Goal: Communication & Community: Answer question/provide support

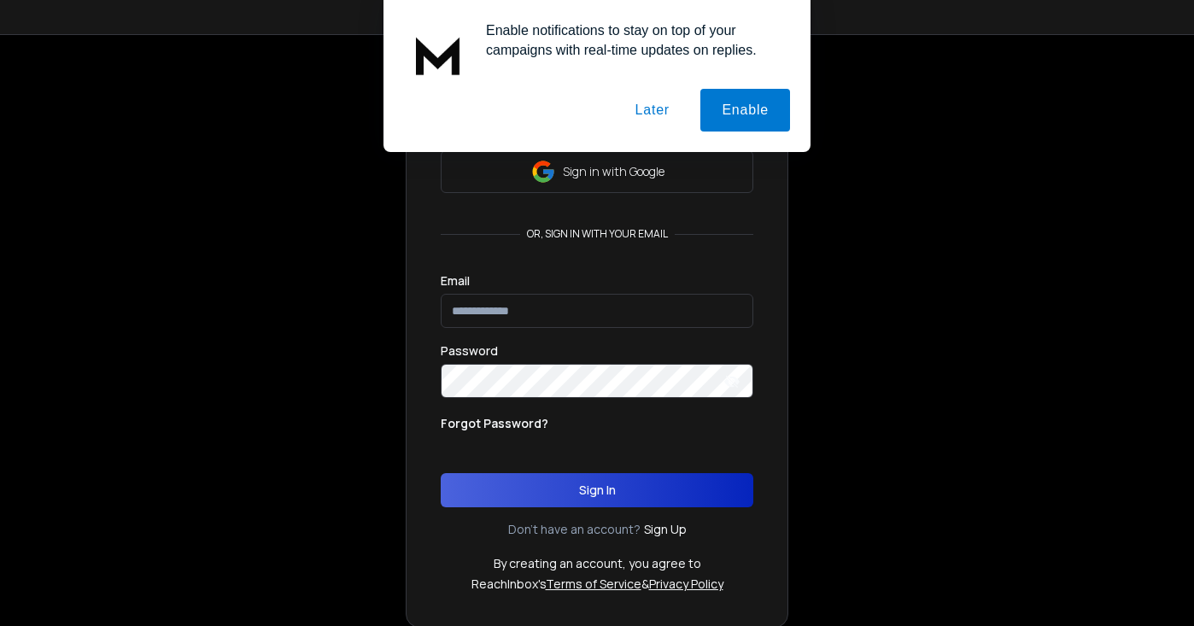
click at [453, 316] on input "email" at bounding box center [597, 311] width 313 height 34
paste input "**********"
type input "**********"
click at [652, 106] on button "Later" at bounding box center [651, 110] width 77 height 43
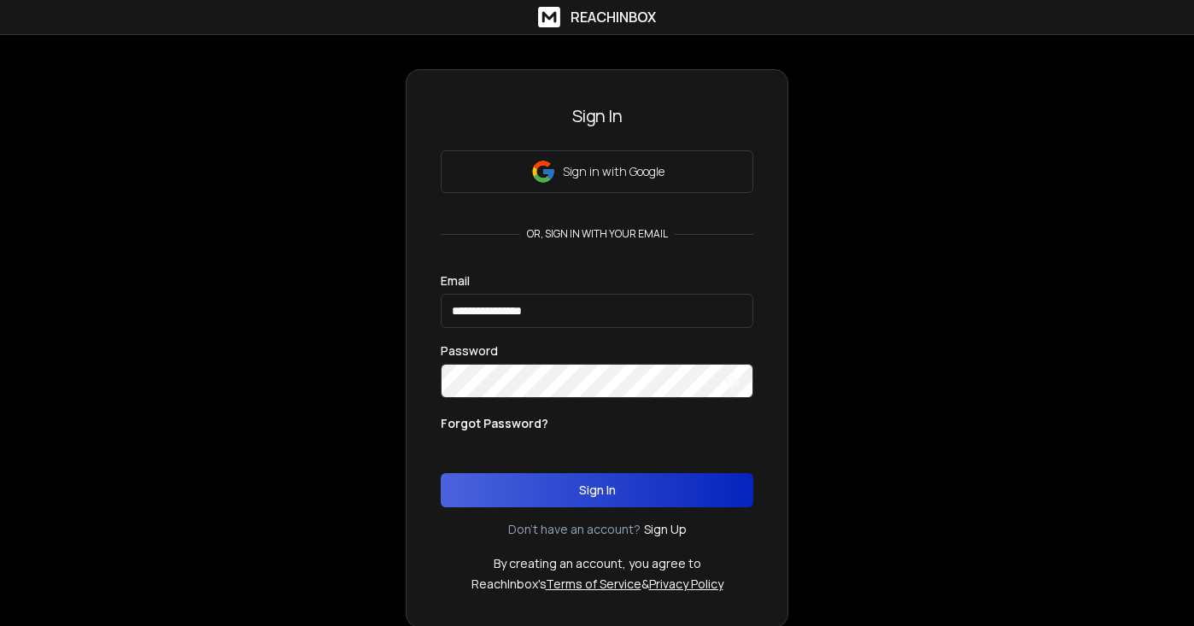
click at [547, 410] on form "**********" at bounding box center [597, 391] width 313 height 232
click at [593, 482] on button "Sign In" at bounding box center [597, 490] width 313 height 34
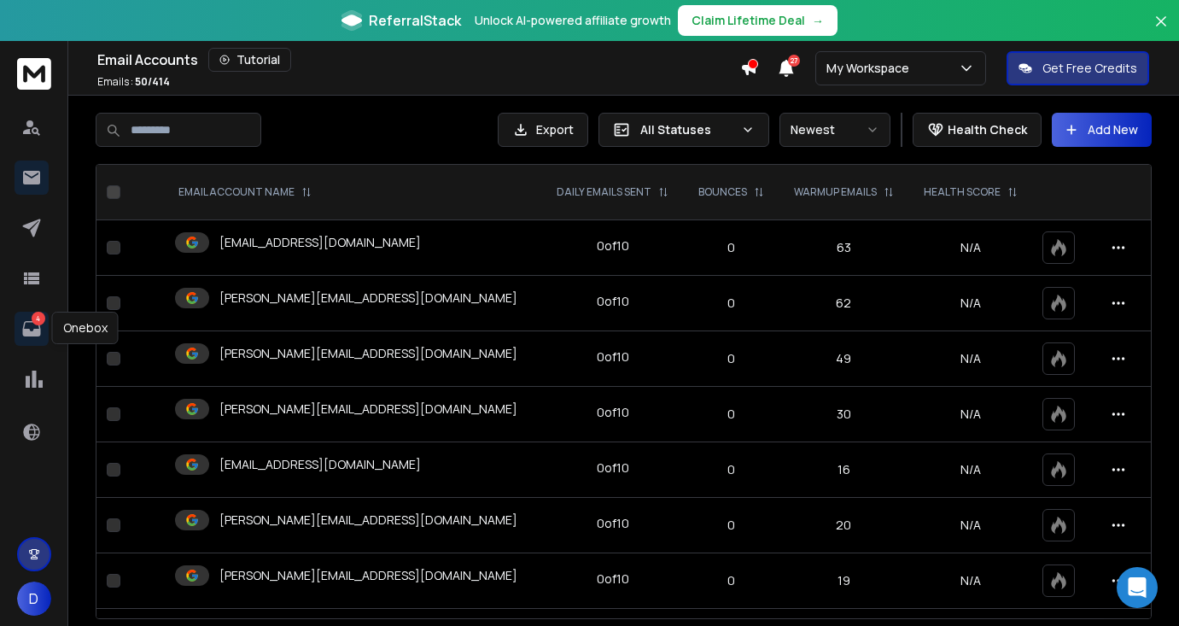
click at [31, 327] on icon at bounding box center [31, 328] width 20 height 20
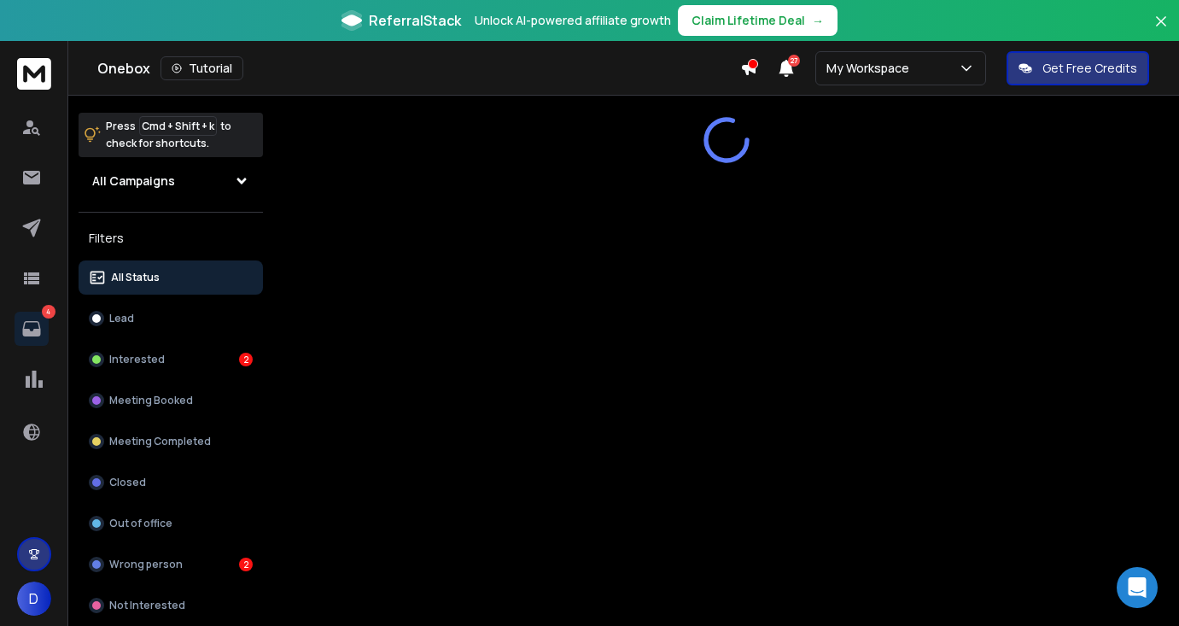
click at [1162, 22] on icon "Close banner" at bounding box center [1161, 21] width 10 height 10
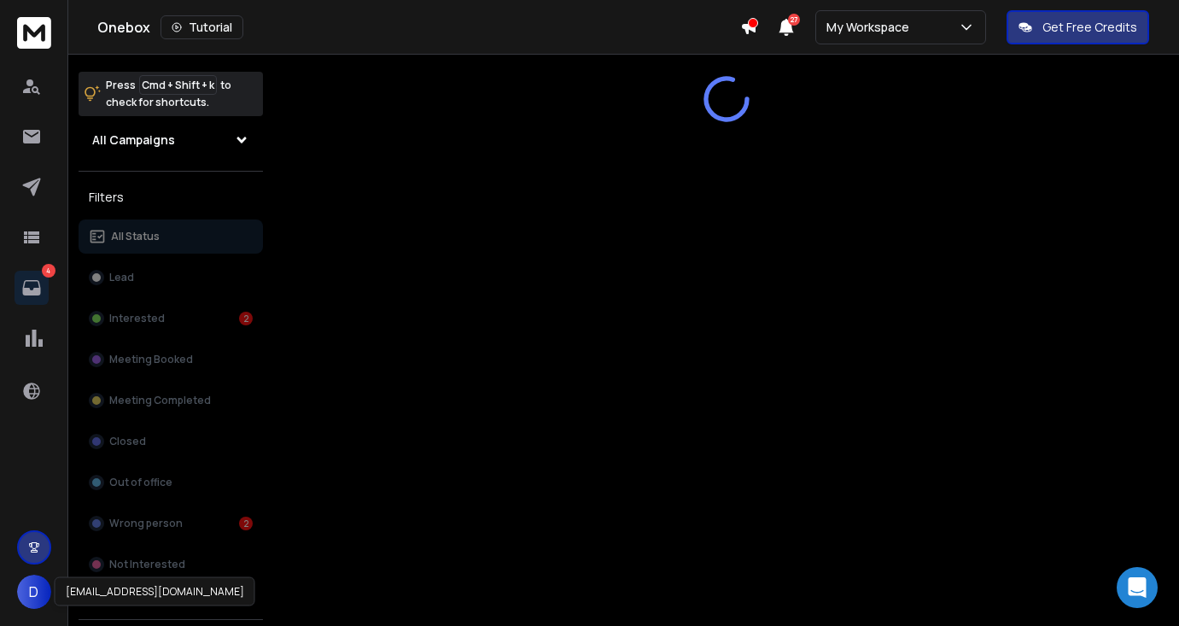
click at [32, 587] on span "D" at bounding box center [34, 592] width 34 height 34
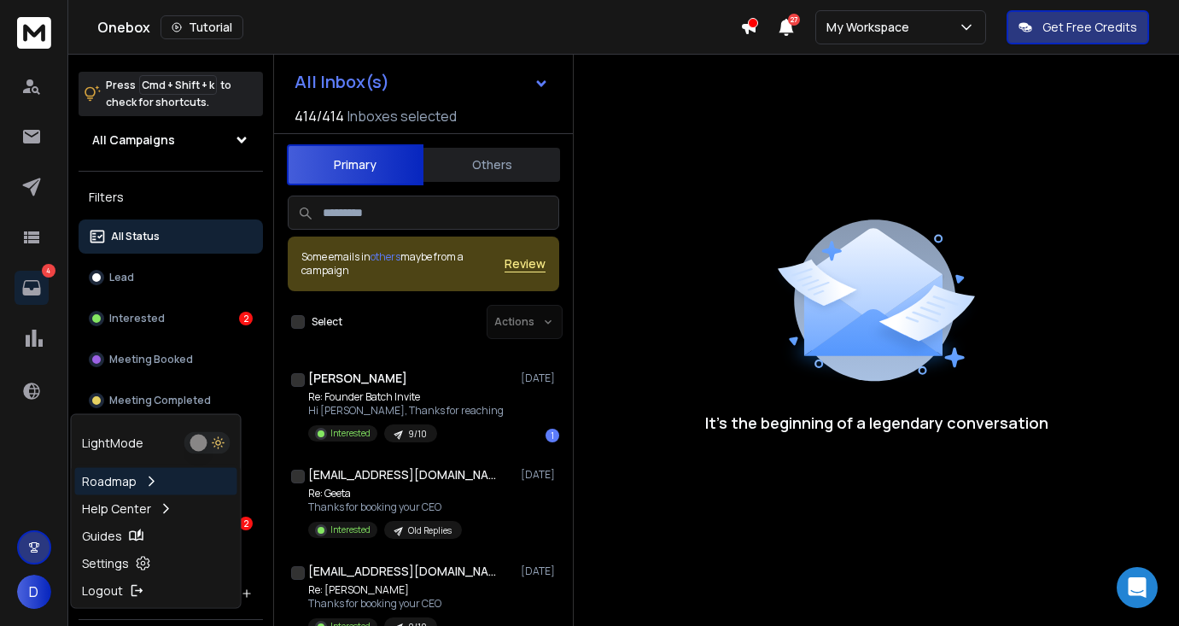
click at [206, 438] on button "button" at bounding box center [207, 443] width 46 height 22
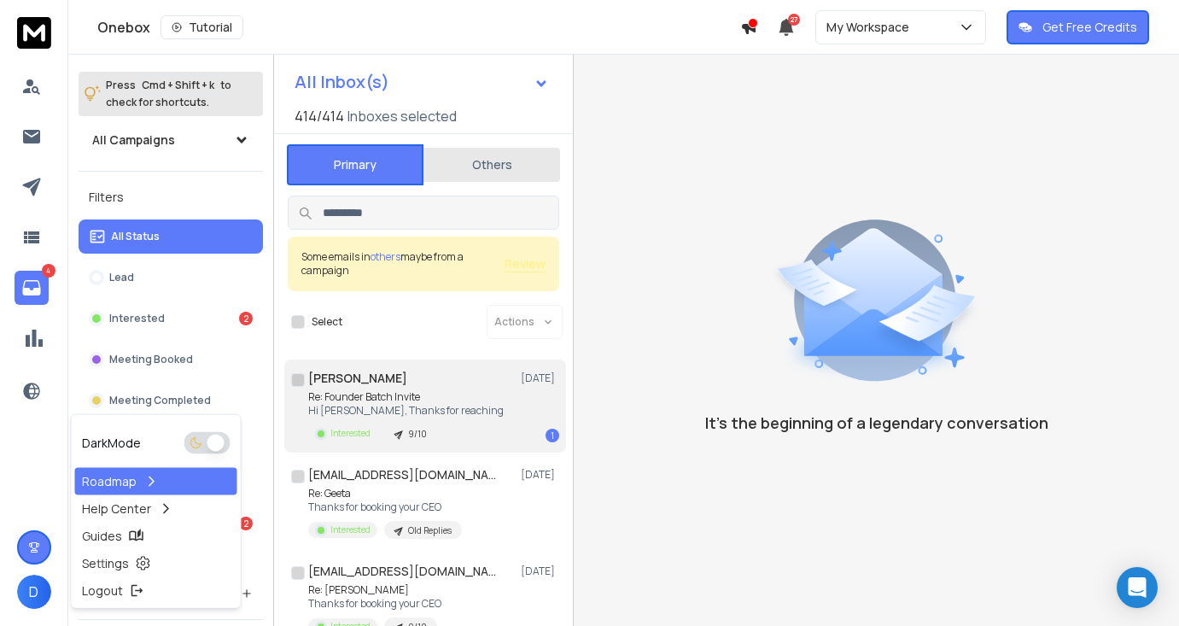
click at [475, 394] on div "Re: Founder Batch Invite Hi [PERSON_NAME], Thanks for reaching Interested 9/10 1" at bounding box center [433, 416] width 251 height 52
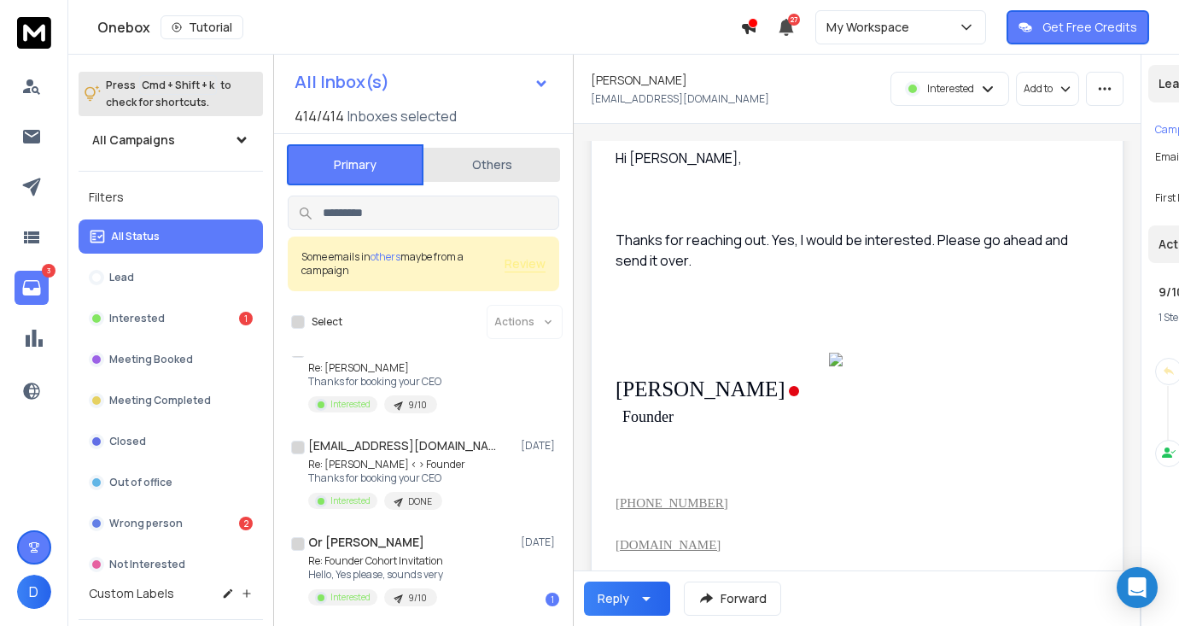
scroll to position [225, 0]
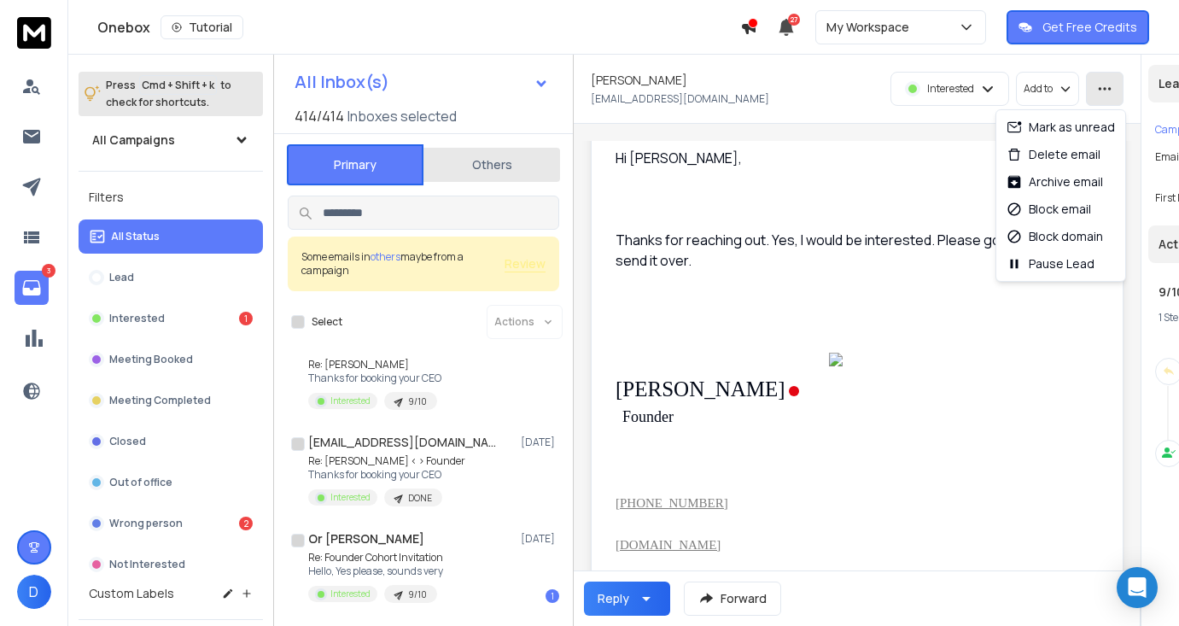
click at [1113, 80] on button "button" at bounding box center [1105, 89] width 38 height 34
click at [1086, 126] on div "Mark as unread" at bounding box center [1061, 127] width 108 height 17
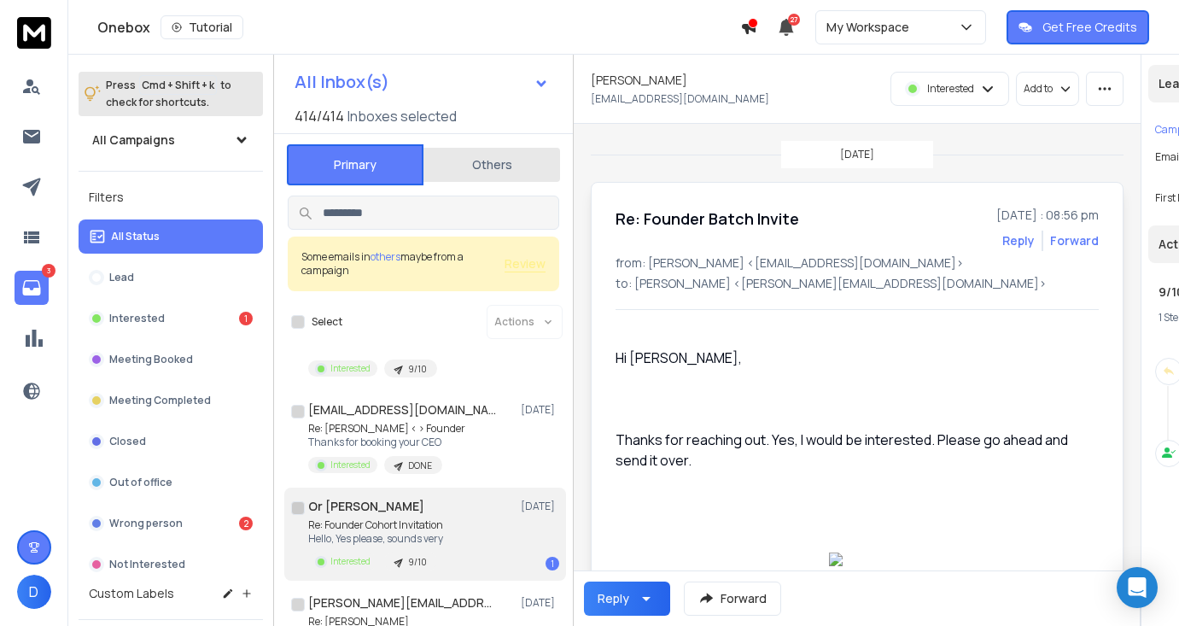
scroll to position [249, 0]
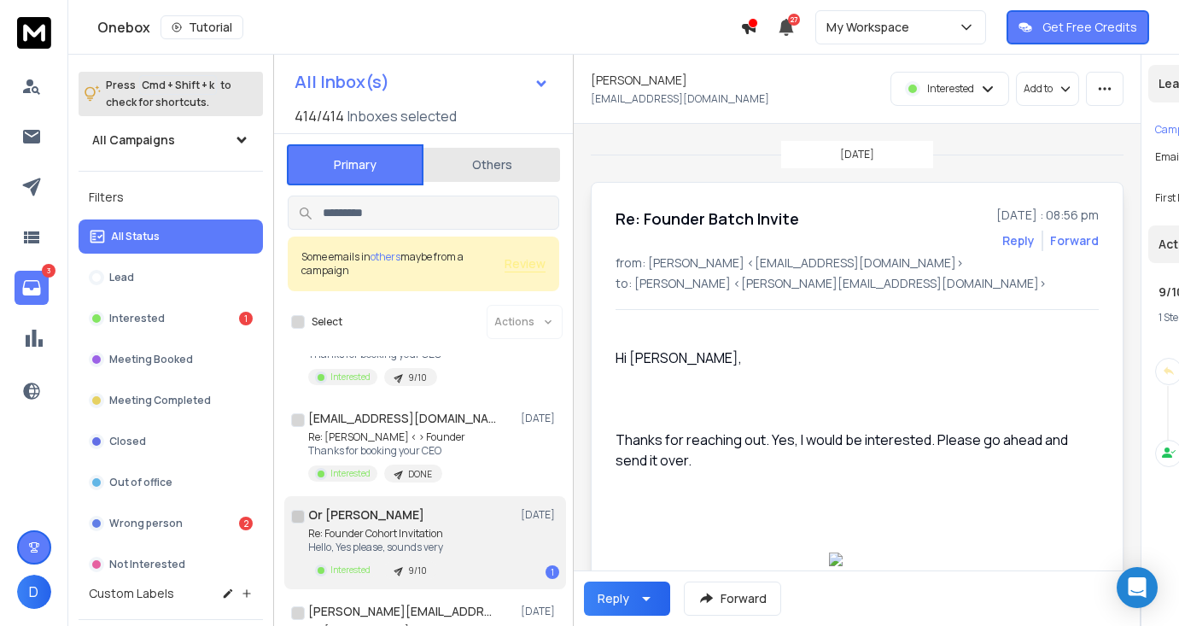
click at [510, 444] on div "Re: [PERSON_NAME] < > Founder Thanks for booking your CEO Interested DONE" at bounding box center [433, 456] width 251 height 52
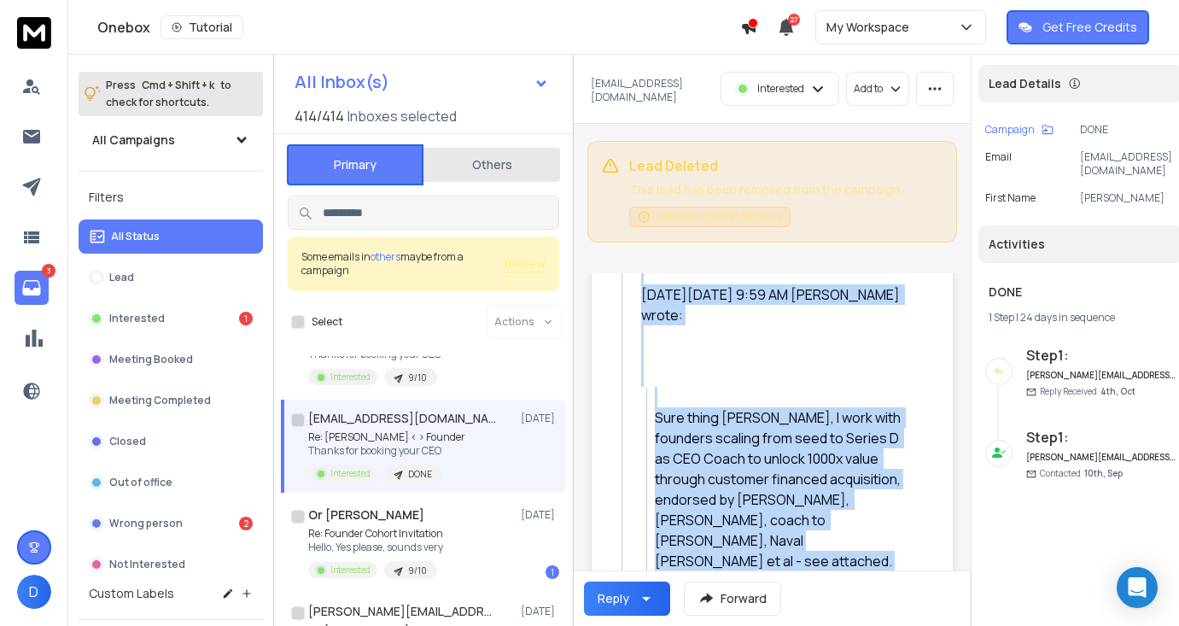
scroll to position [1081, 0]
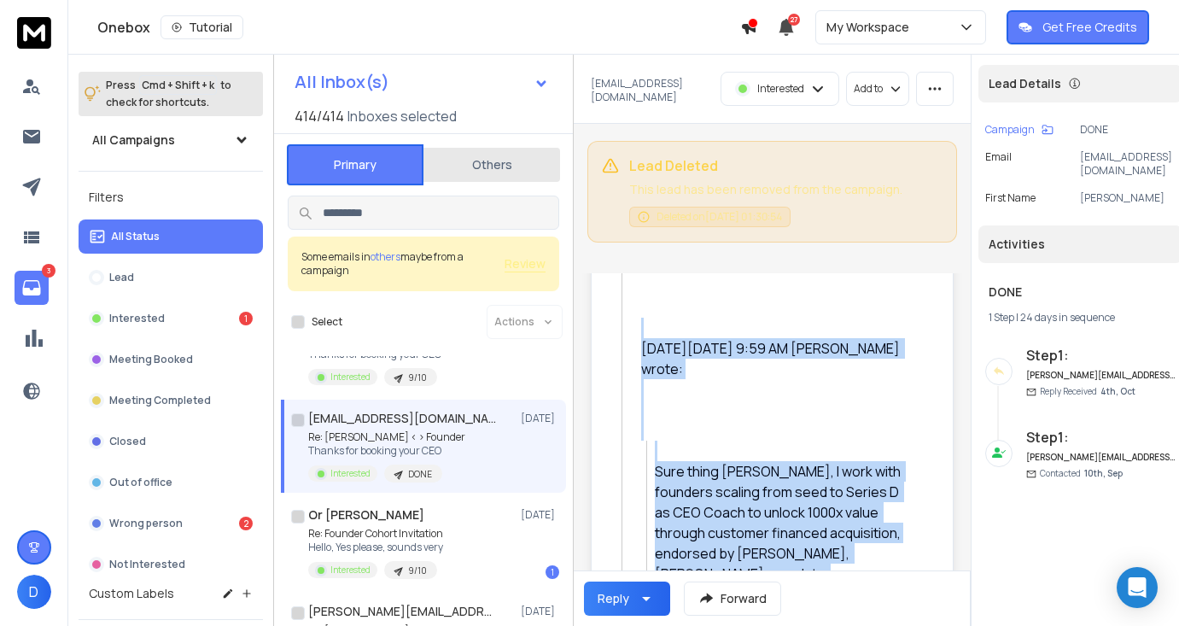
drag, startPoint x: 673, startPoint y: 418, endPoint x: 651, endPoint y: 384, distance: 39.6
copy div "[DATE][DATE] 9:59 AM [PERSON_NAME] wrote: Sure thing [PERSON_NAME], I work with…"
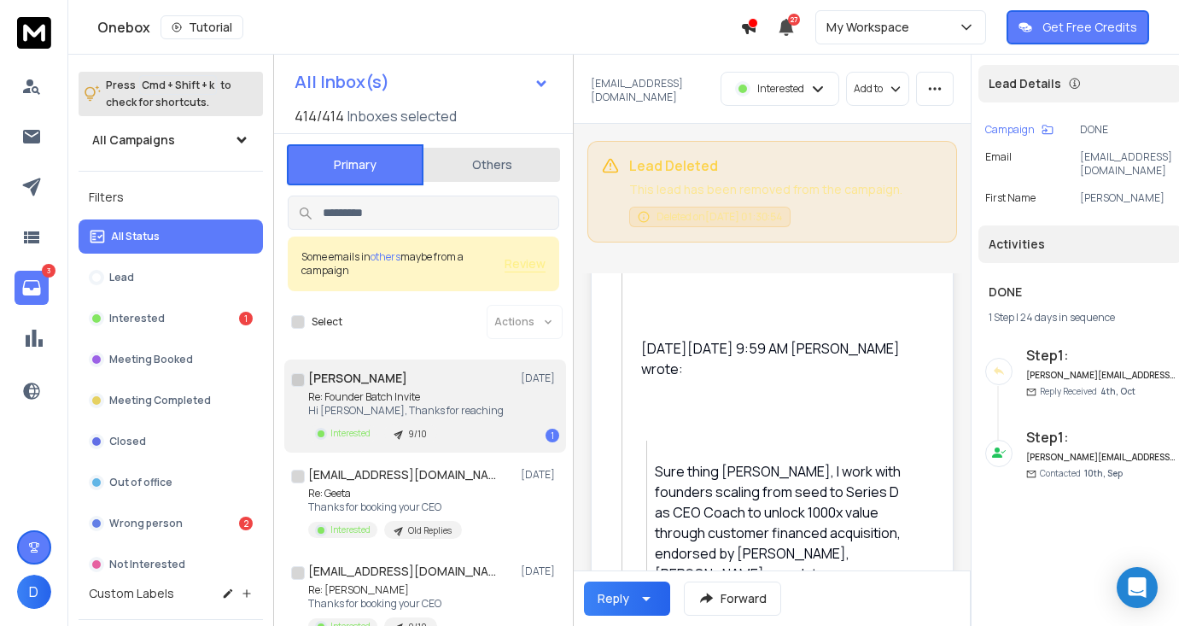
click at [515, 406] on div "Re: Founder Batch Invite Hi [PERSON_NAME], Thanks for reaching Interested 9/10 1" at bounding box center [433, 416] width 251 height 52
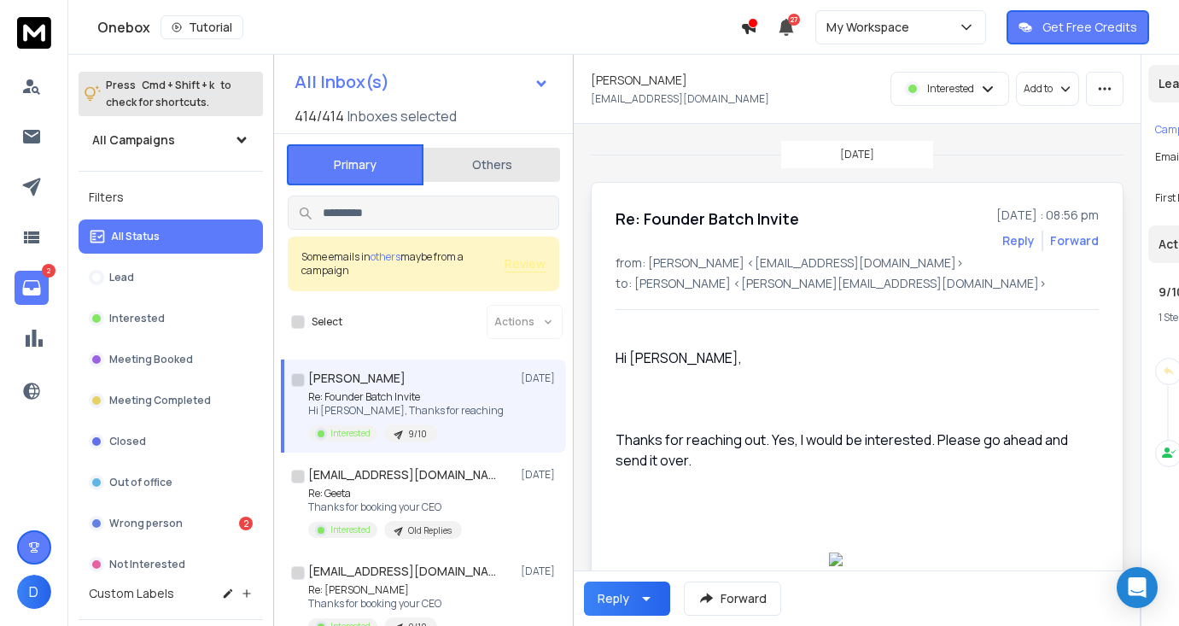
click at [605, 595] on div "Reply" at bounding box center [614, 598] width 32 height 17
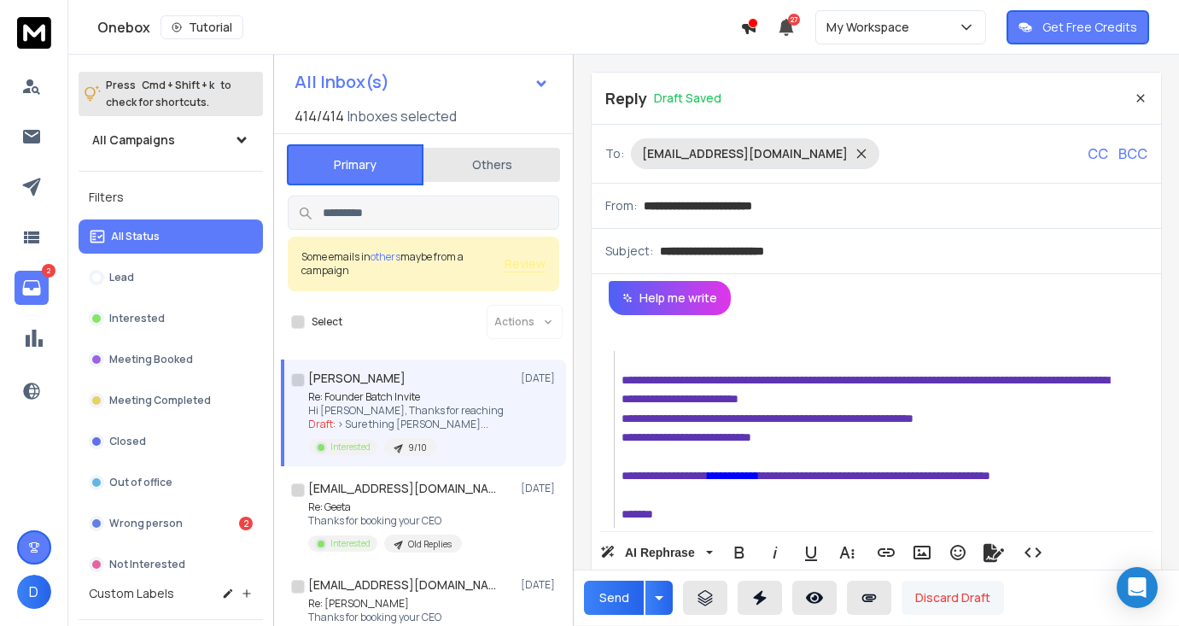
click at [968, 594] on button "Discard Draft" at bounding box center [953, 598] width 102 height 34
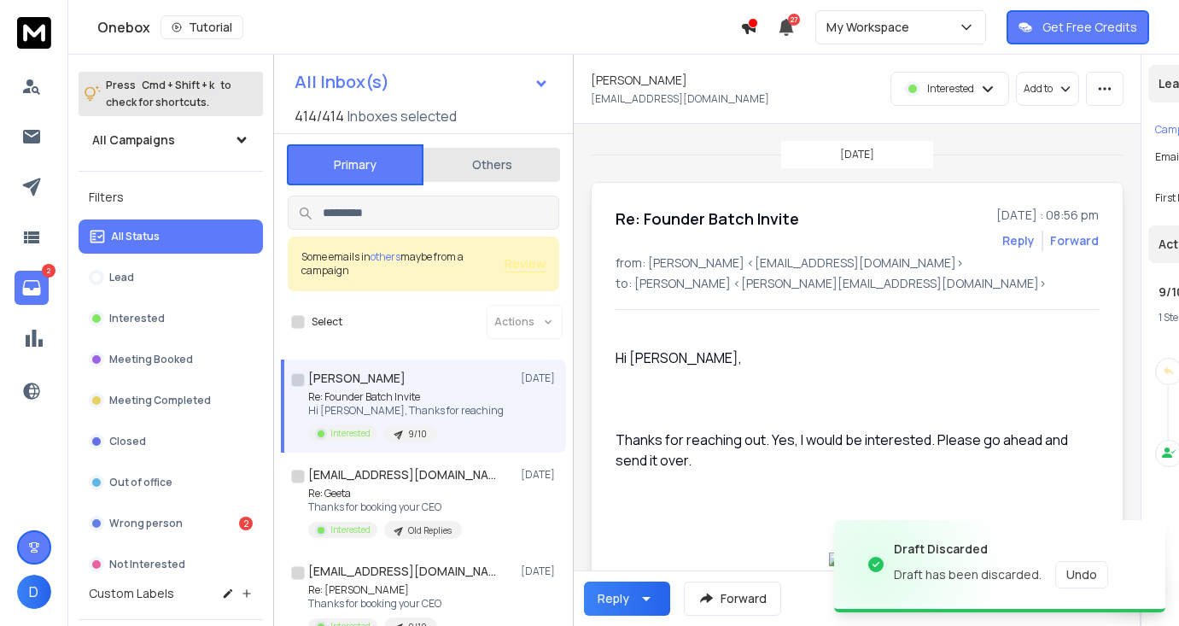
click at [482, 382] on div "[PERSON_NAME] [DATE]" at bounding box center [433, 378] width 251 height 17
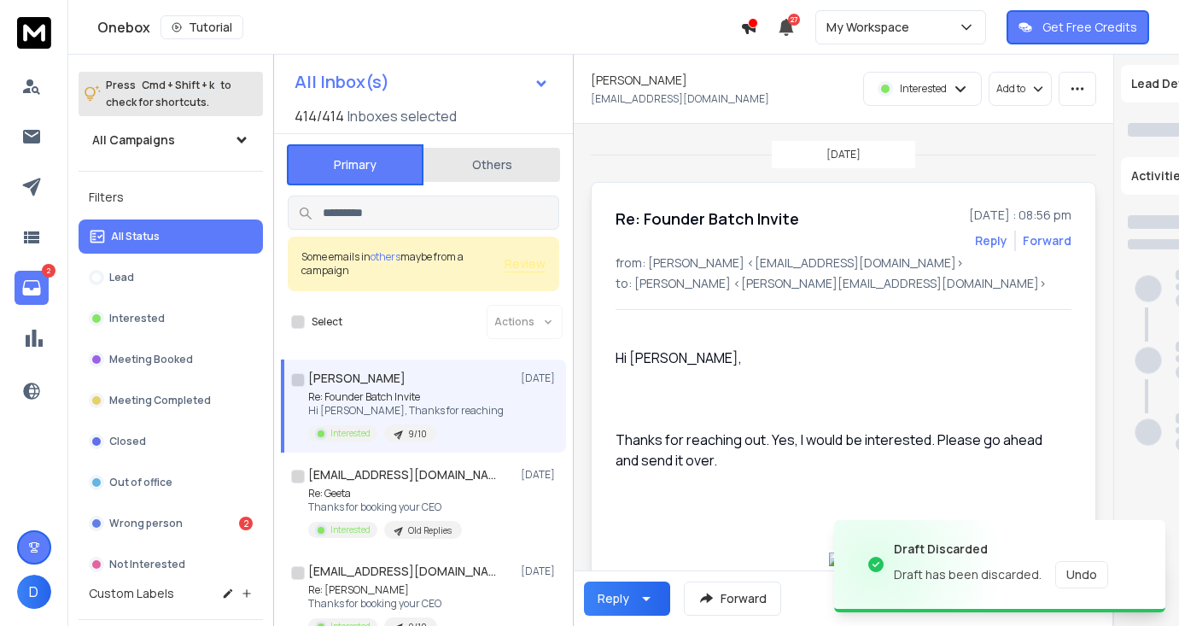
click at [617, 591] on div "Reply" at bounding box center [614, 598] width 32 height 17
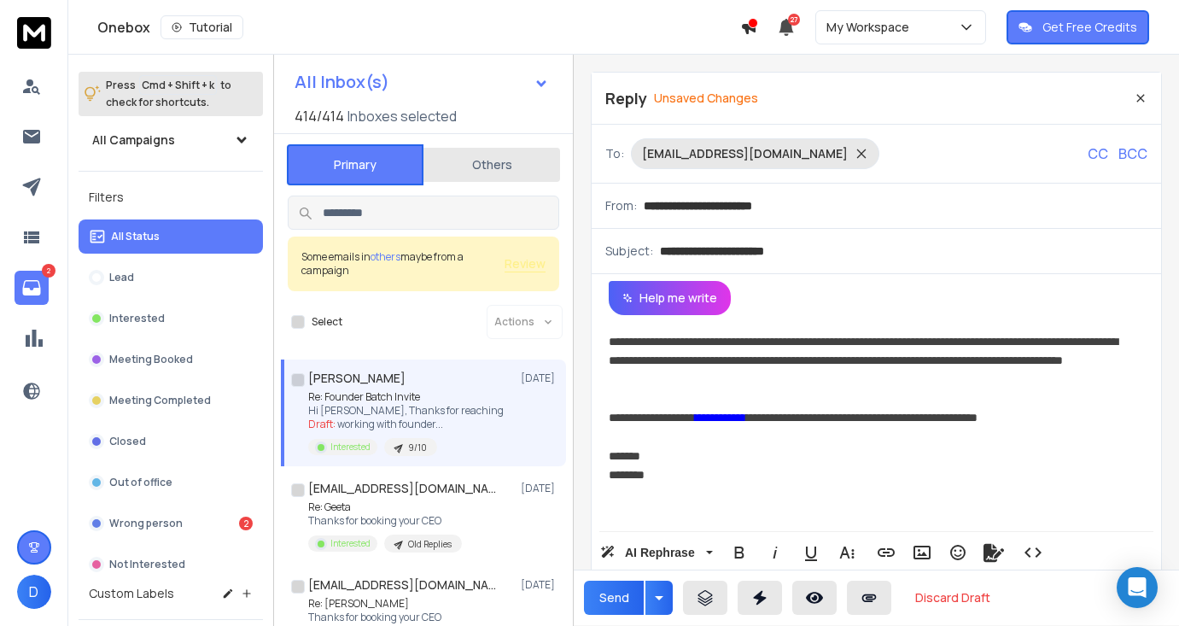
click at [607, 340] on div "**********" at bounding box center [877, 421] width 570 height 213
click at [733, 336] on div "**********" at bounding box center [864, 360] width 510 height 57
click at [727, 342] on div "**********" at bounding box center [864, 360] width 510 height 57
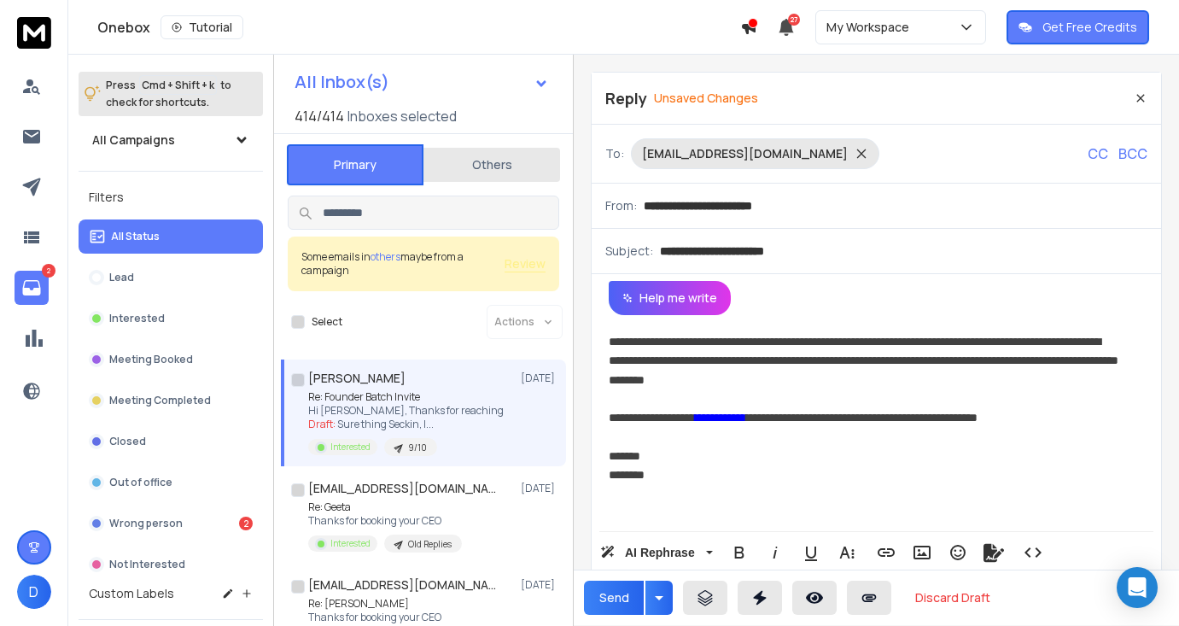
scroll to position [86, 0]
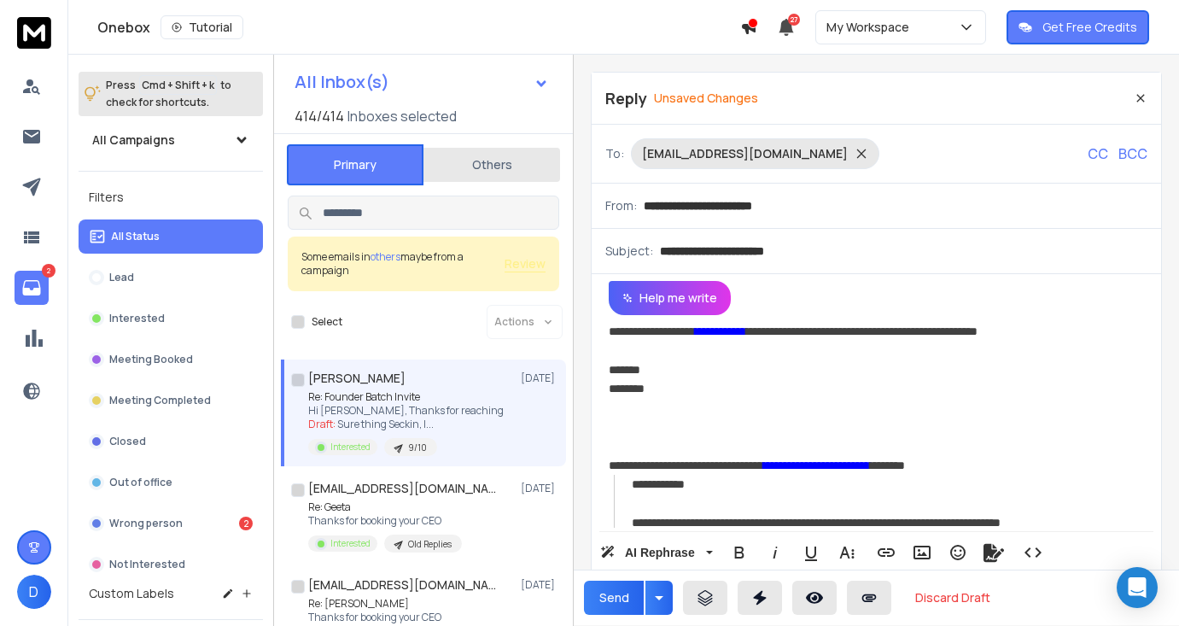
click at [656, 442] on div at bounding box center [870, 446] width 523 height 19
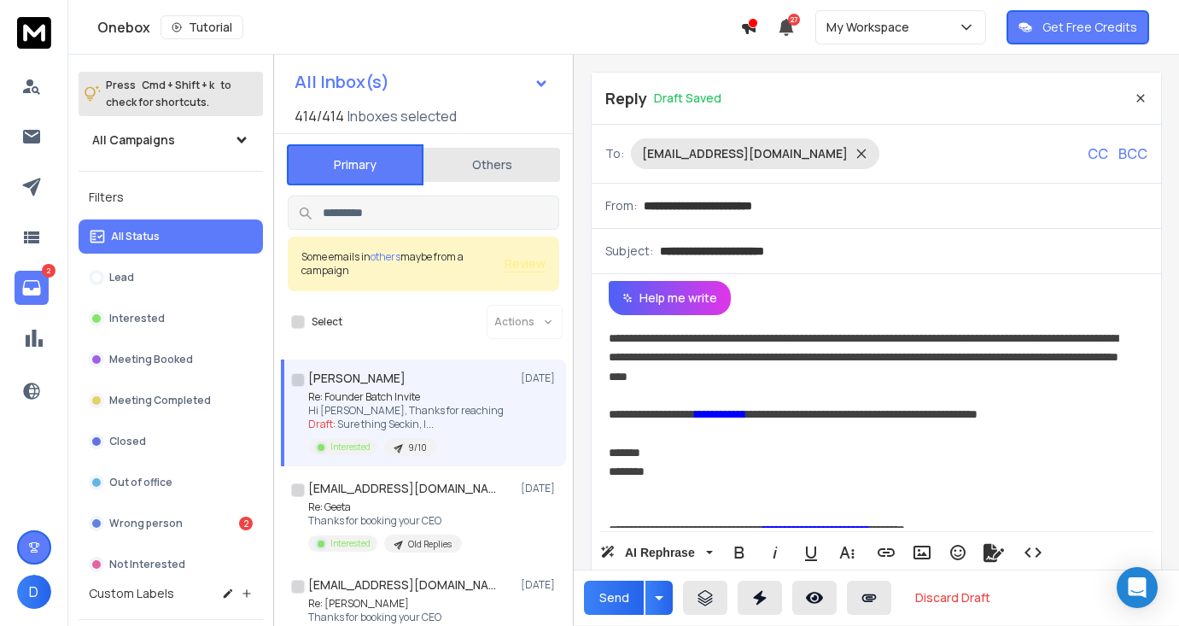
scroll to position [0, 0]
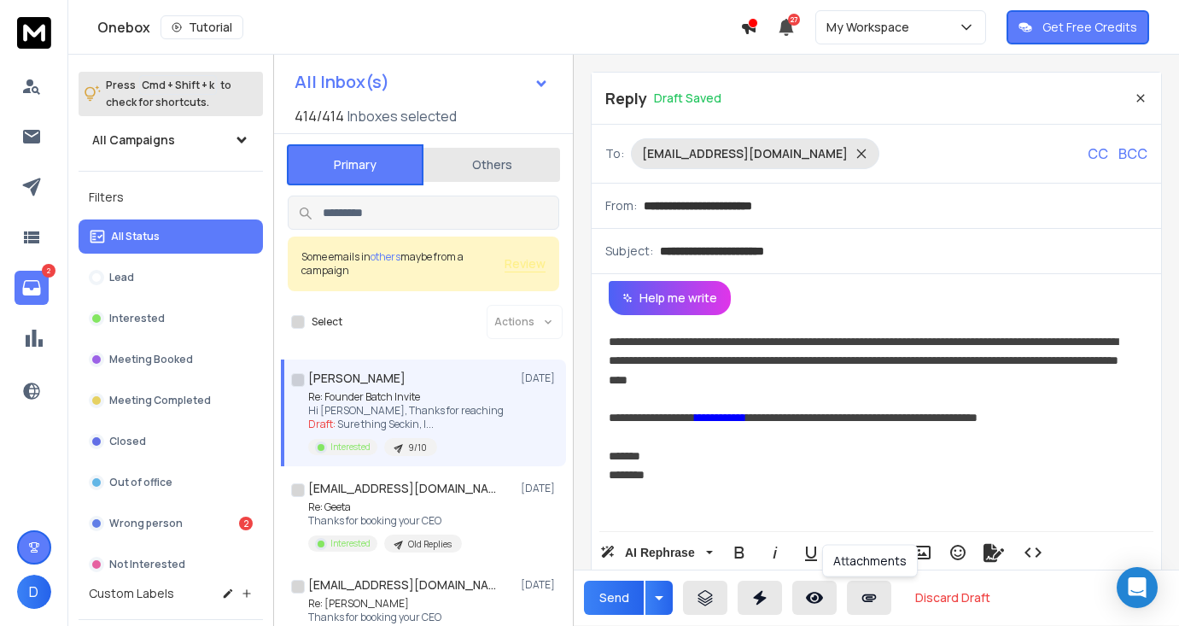
click at [868, 599] on icon at bounding box center [869, 598] width 15 height 8
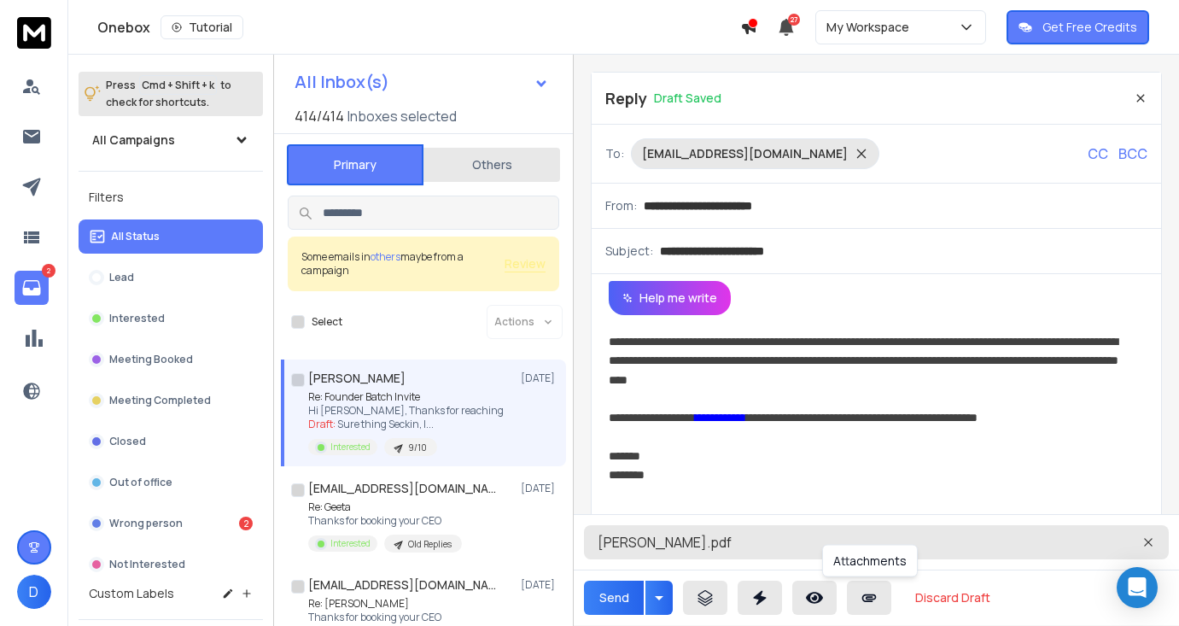
click at [610, 595] on button "Send" at bounding box center [614, 598] width 60 height 34
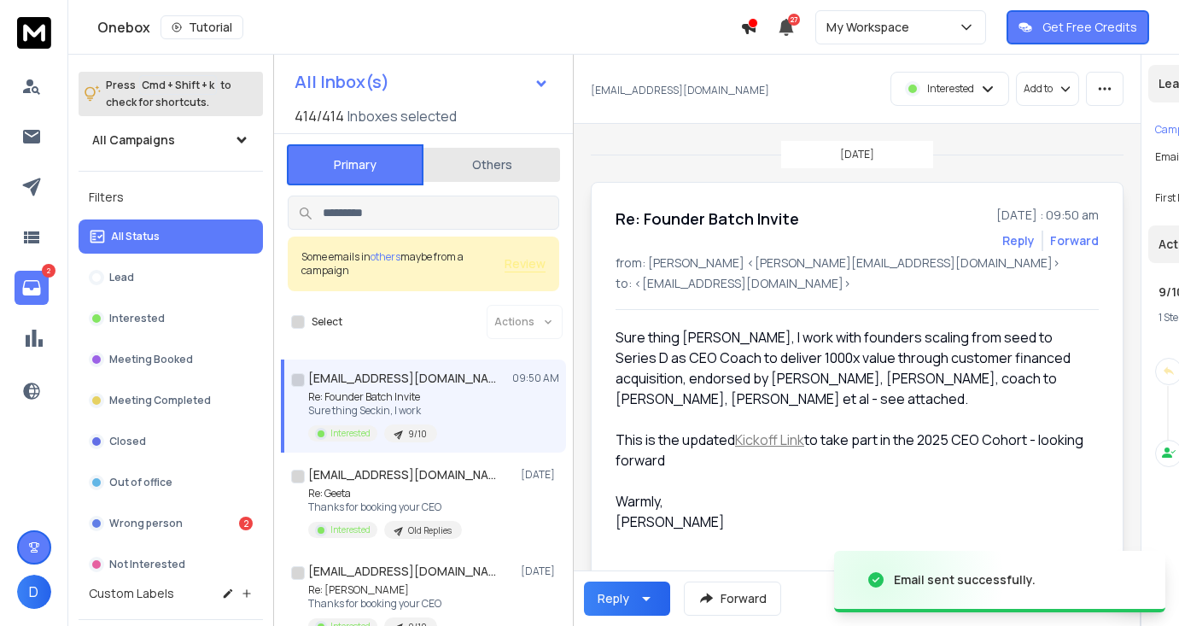
click at [785, 440] on link "Kickoff Link" at bounding box center [769, 439] width 69 height 19
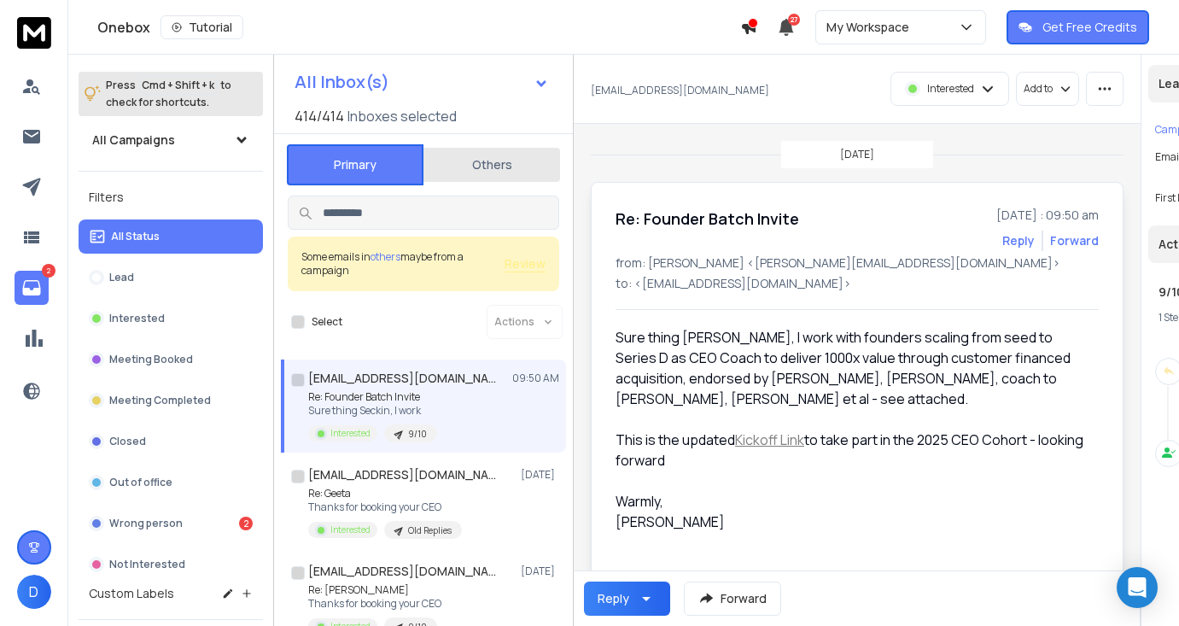
click at [511, 152] on button "Others" at bounding box center [492, 165] width 137 height 38
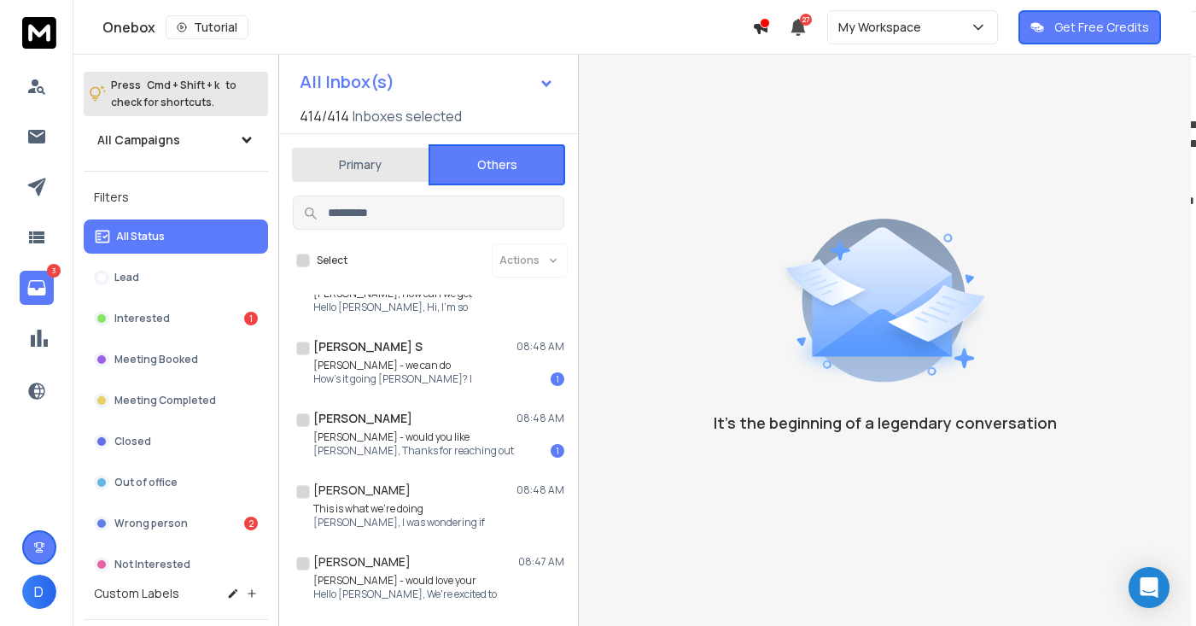
scroll to position [3253, 0]
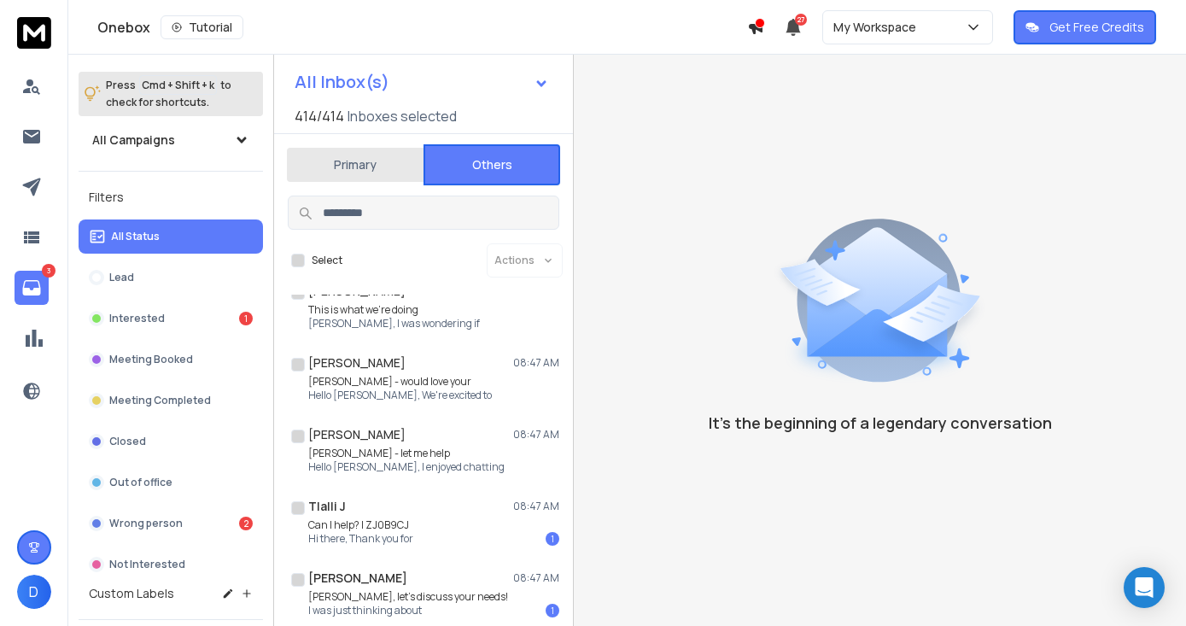
click at [363, 168] on button "Primary" at bounding box center [355, 165] width 137 height 38
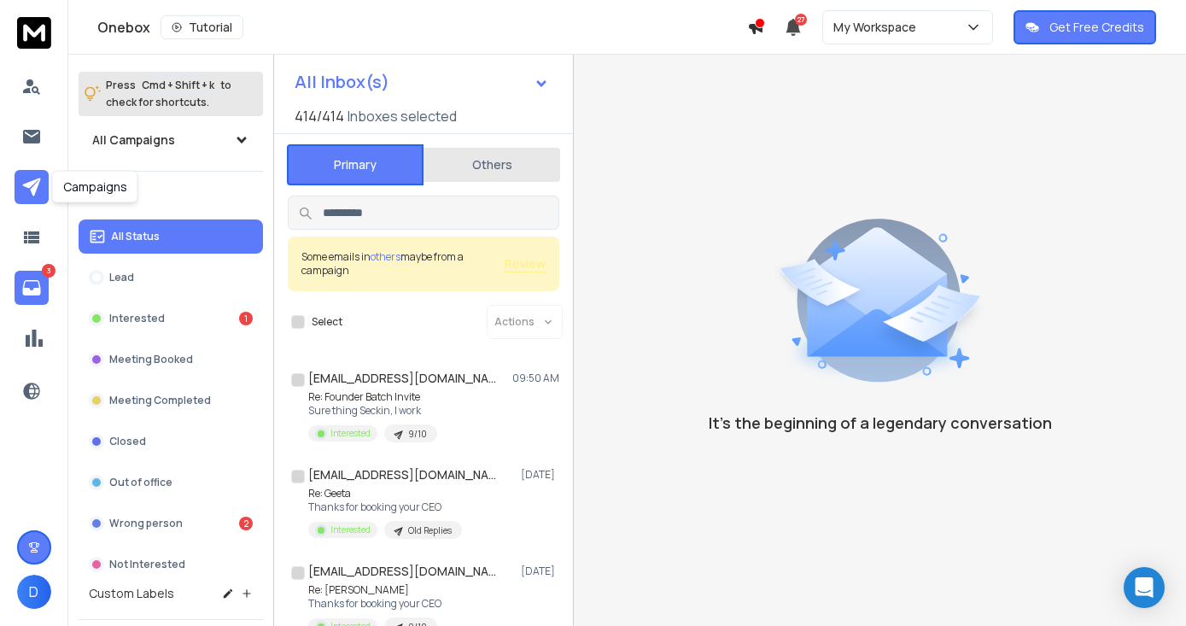
click at [32, 190] on icon at bounding box center [31, 187] width 18 height 18
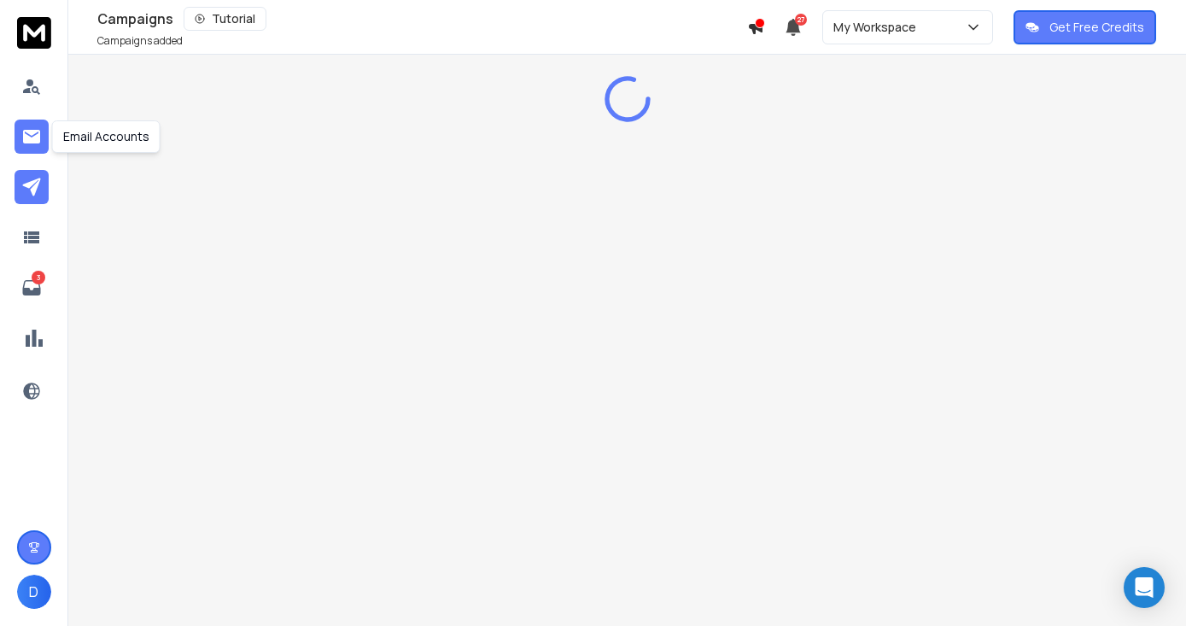
click at [32, 131] on icon at bounding box center [31, 137] width 17 height 14
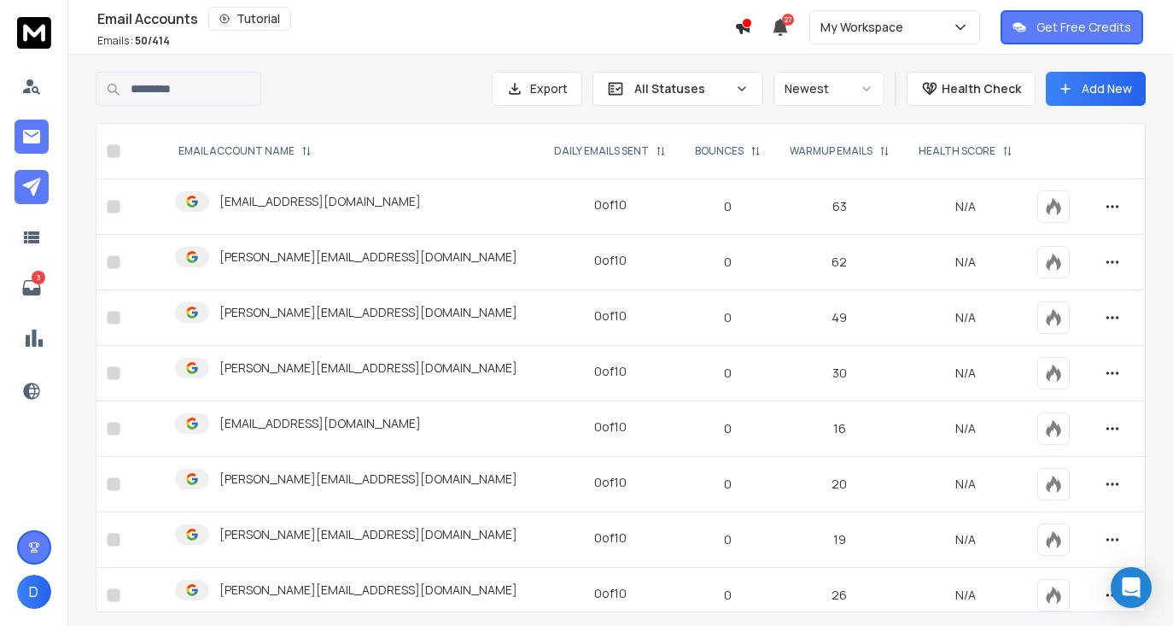
click at [30, 196] on icon at bounding box center [31, 187] width 20 height 20
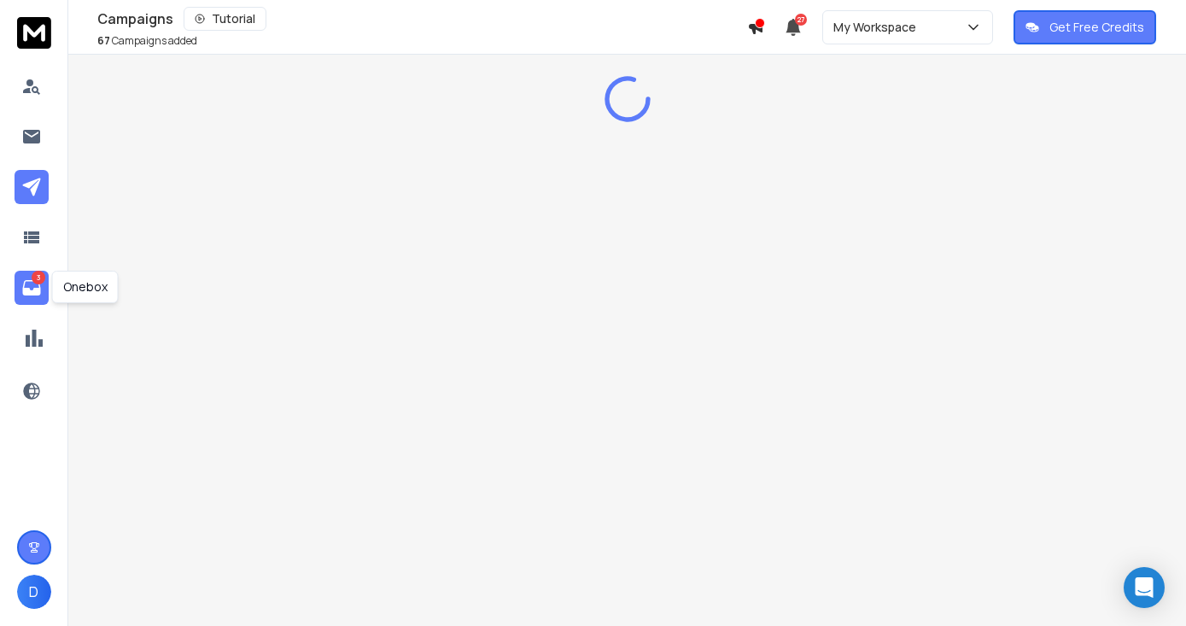
click at [35, 273] on p "3" at bounding box center [39, 278] width 14 height 14
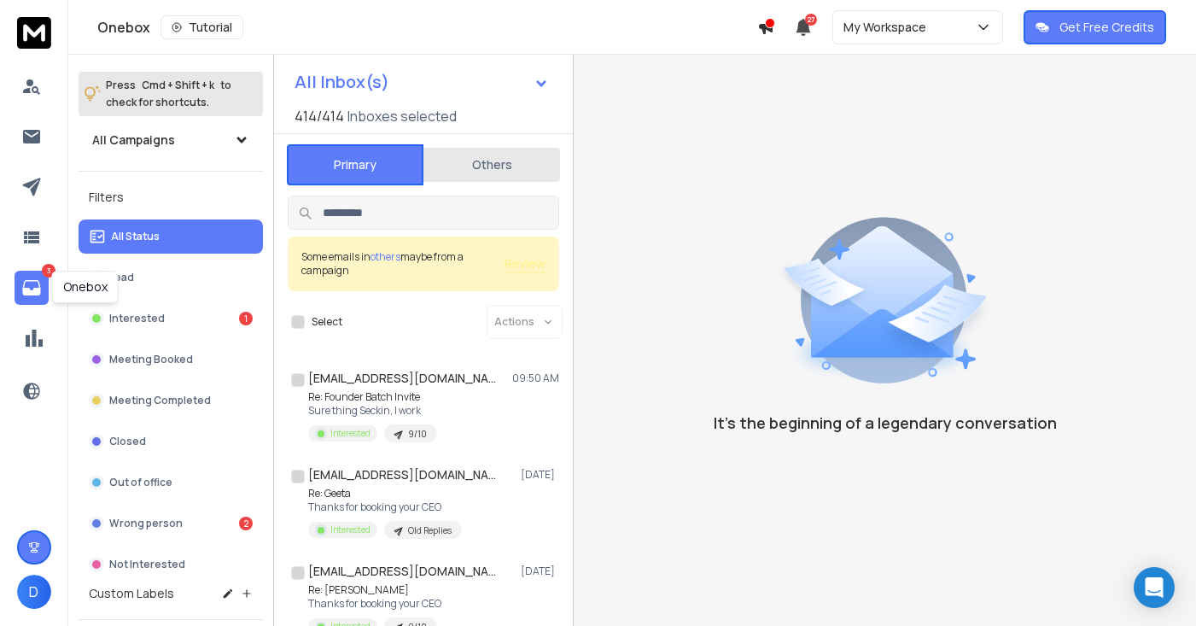
click at [510, 142] on div "All Inbox(s) 414 / 414 Inboxes selected Primary Others Some emails in others ma…" at bounding box center [423, 368] width 299 height 626
click at [508, 153] on button "Others" at bounding box center [492, 165] width 137 height 38
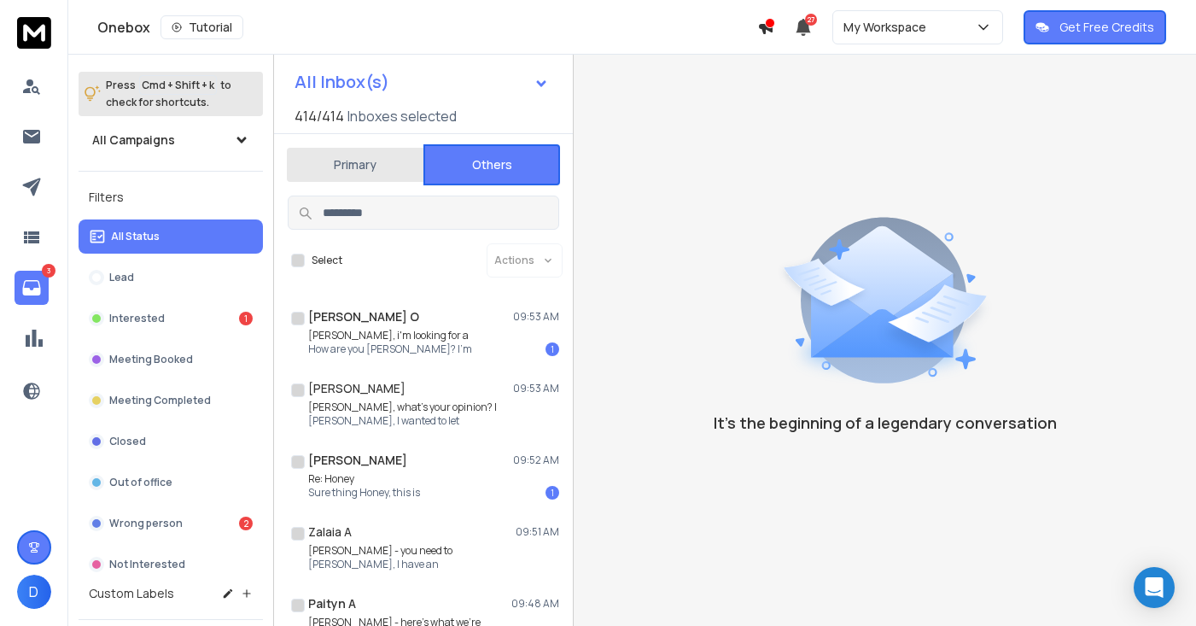
click at [384, 169] on button "Primary" at bounding box center [355, 165] width 137 height 38
